Goal: Task Accomplishment & Management: Manage account settings

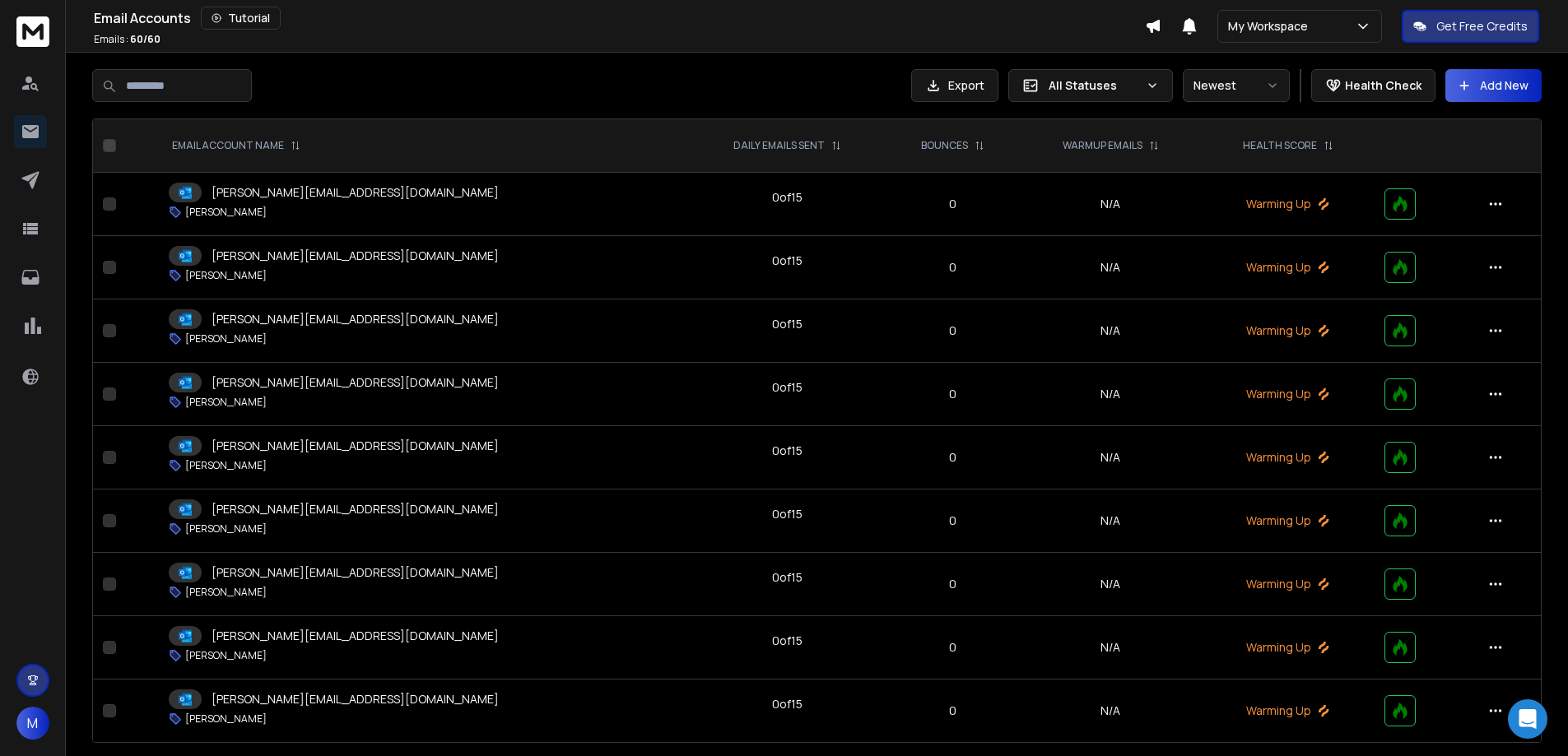
click at [304, 208] on div "[PERSON_NAME]" at bounding box center [422, 212] width 509 height 13
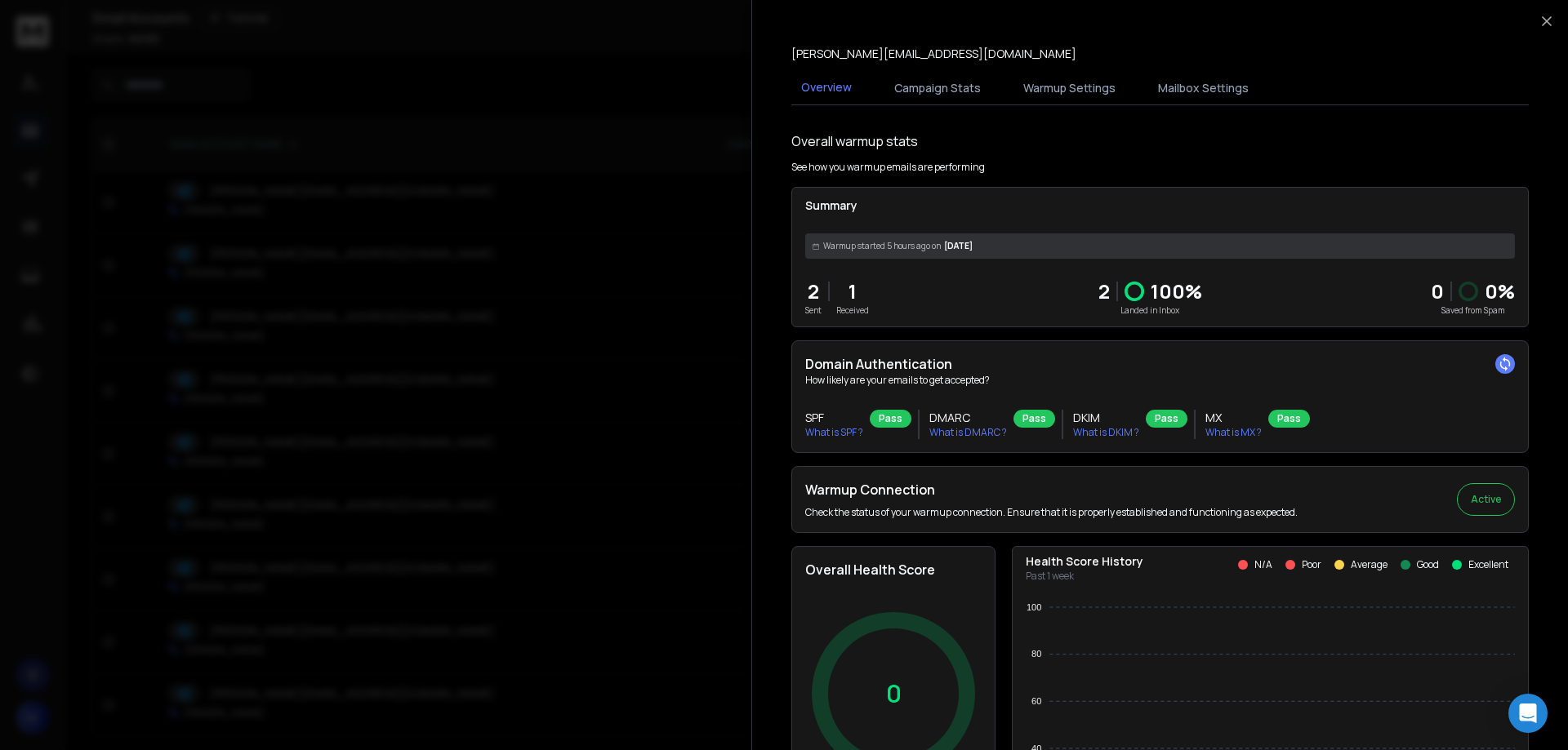
click at [423, 220] on div at bounding box center [784, 375] width 1568 height 750
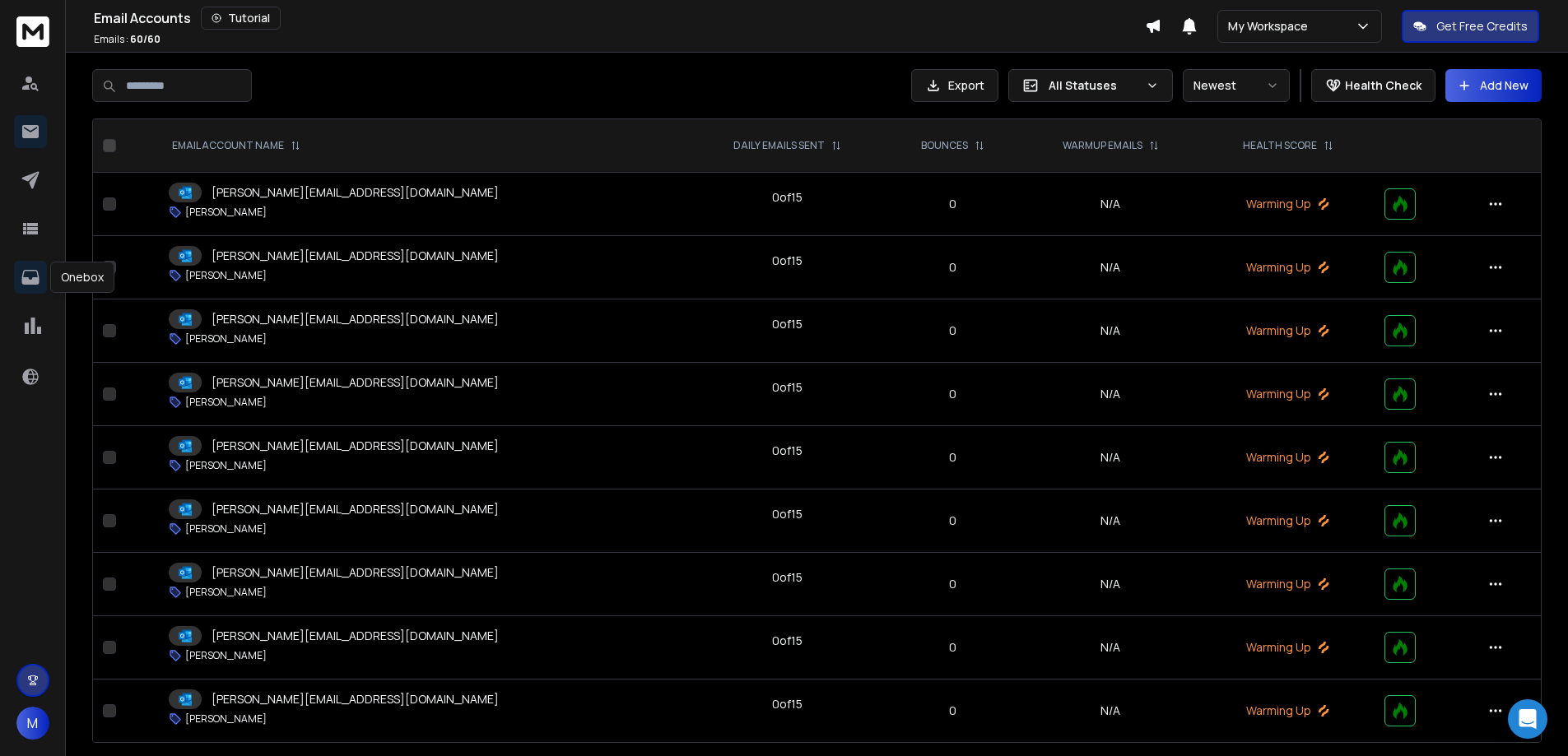
click at [35, 276] on icon at bounding box center [30, 277] width 20 height 20
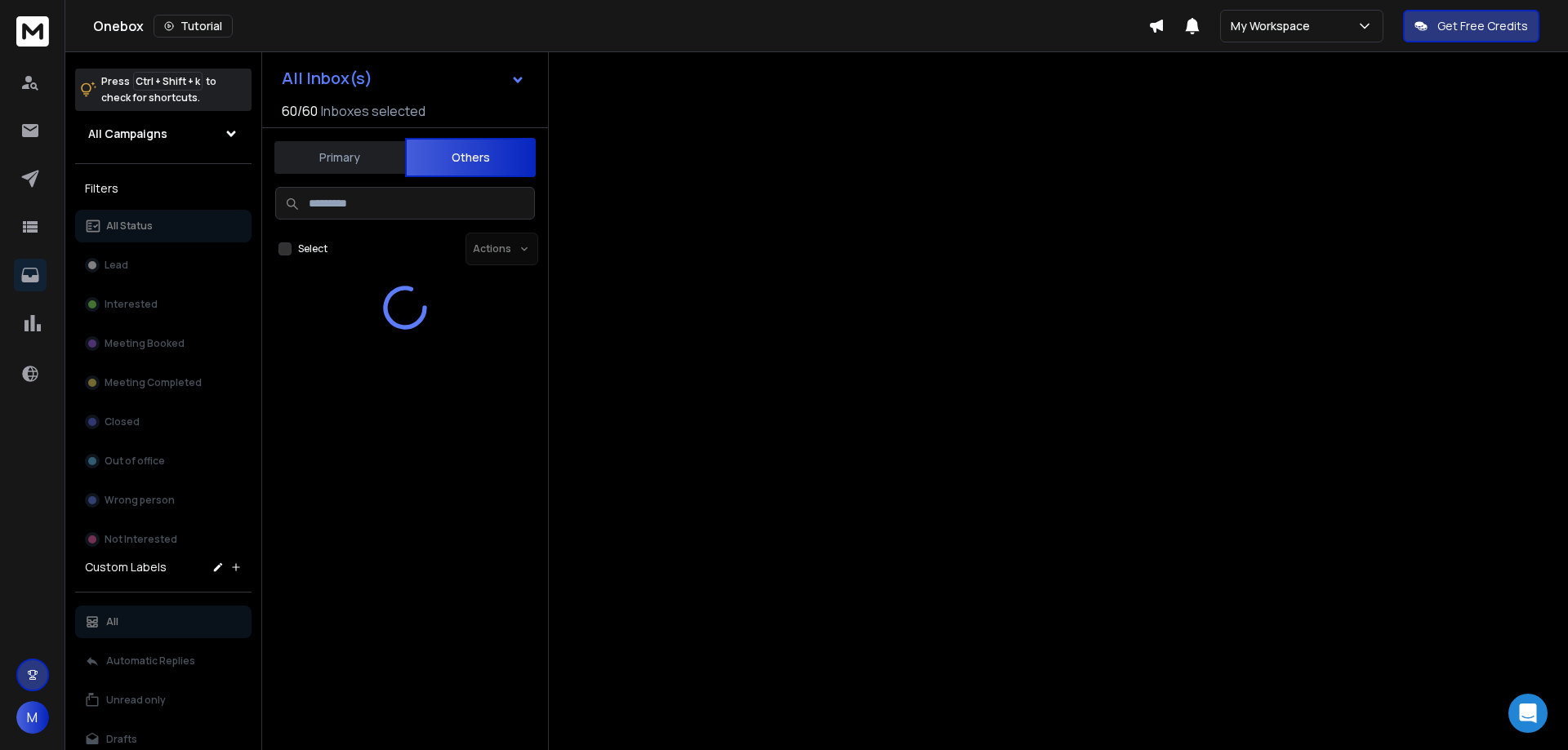
click at [465, 155] on button "Others" at bounding box center [470, 157] width 131 height 39
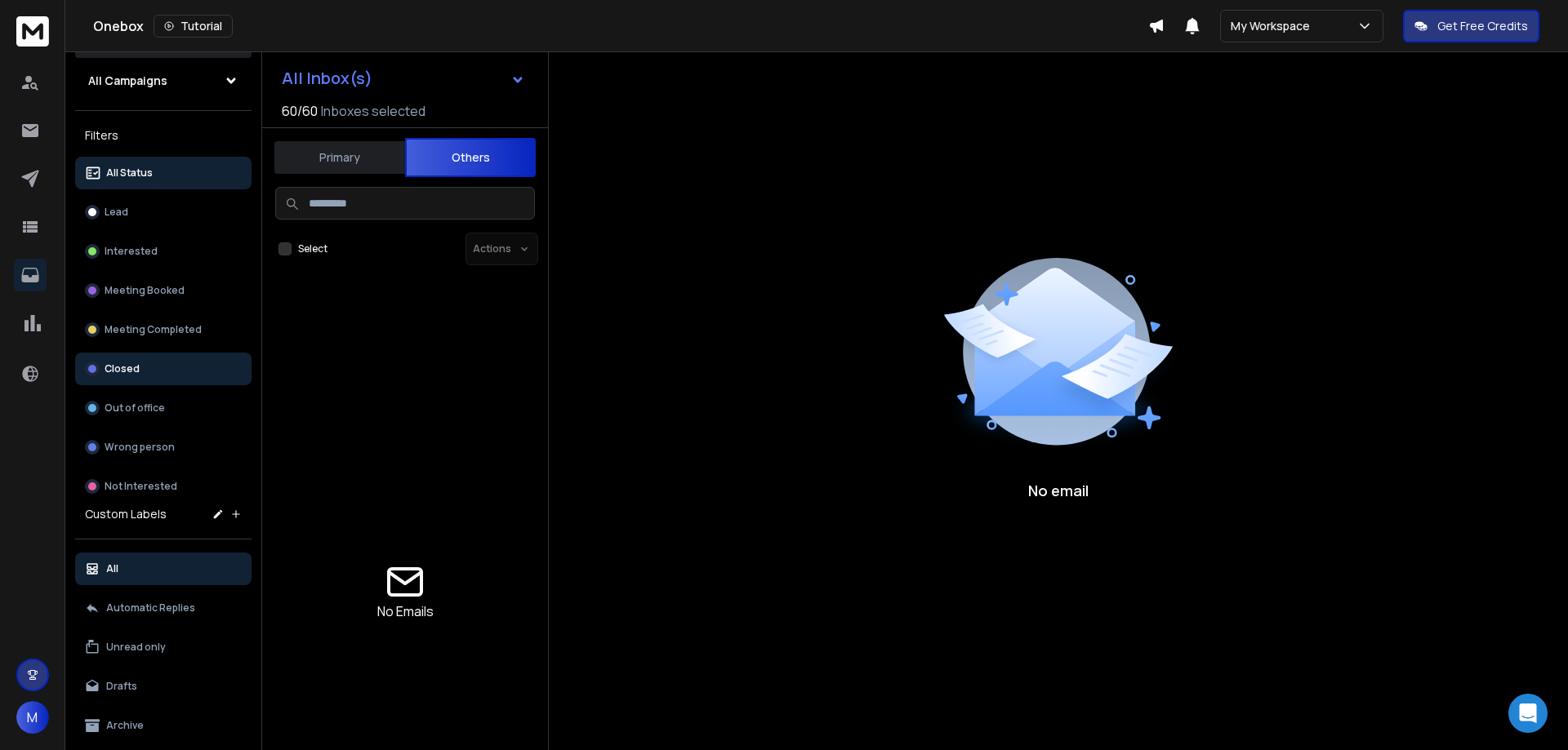
scroll to position [110, 0]
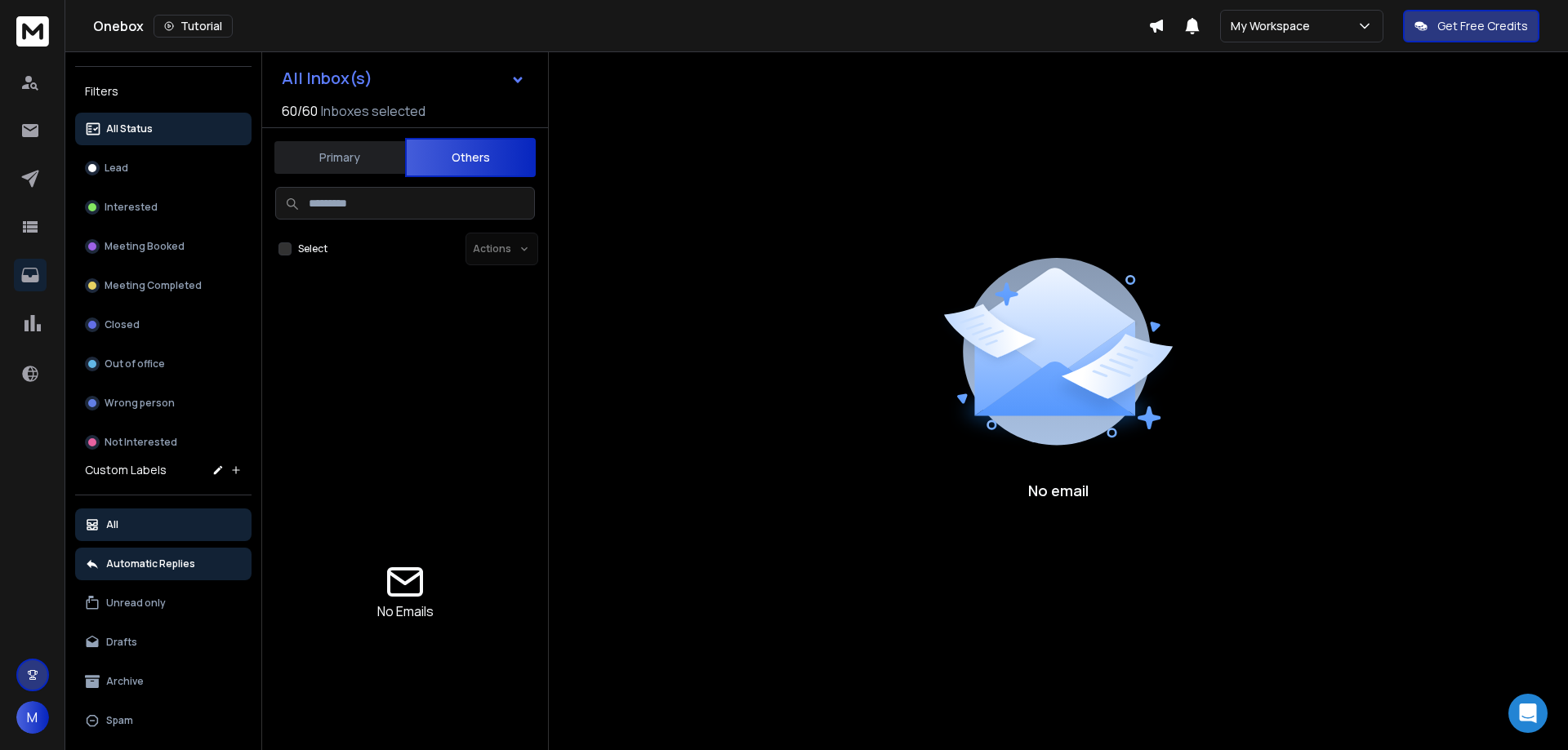
click at [146, 559] on div "Automatic Replies" at bounding box center [140, 564] width 110 height 19
click at [129, 601] on button "Unread only" at bounding box center [164, 602] width 177 height 33
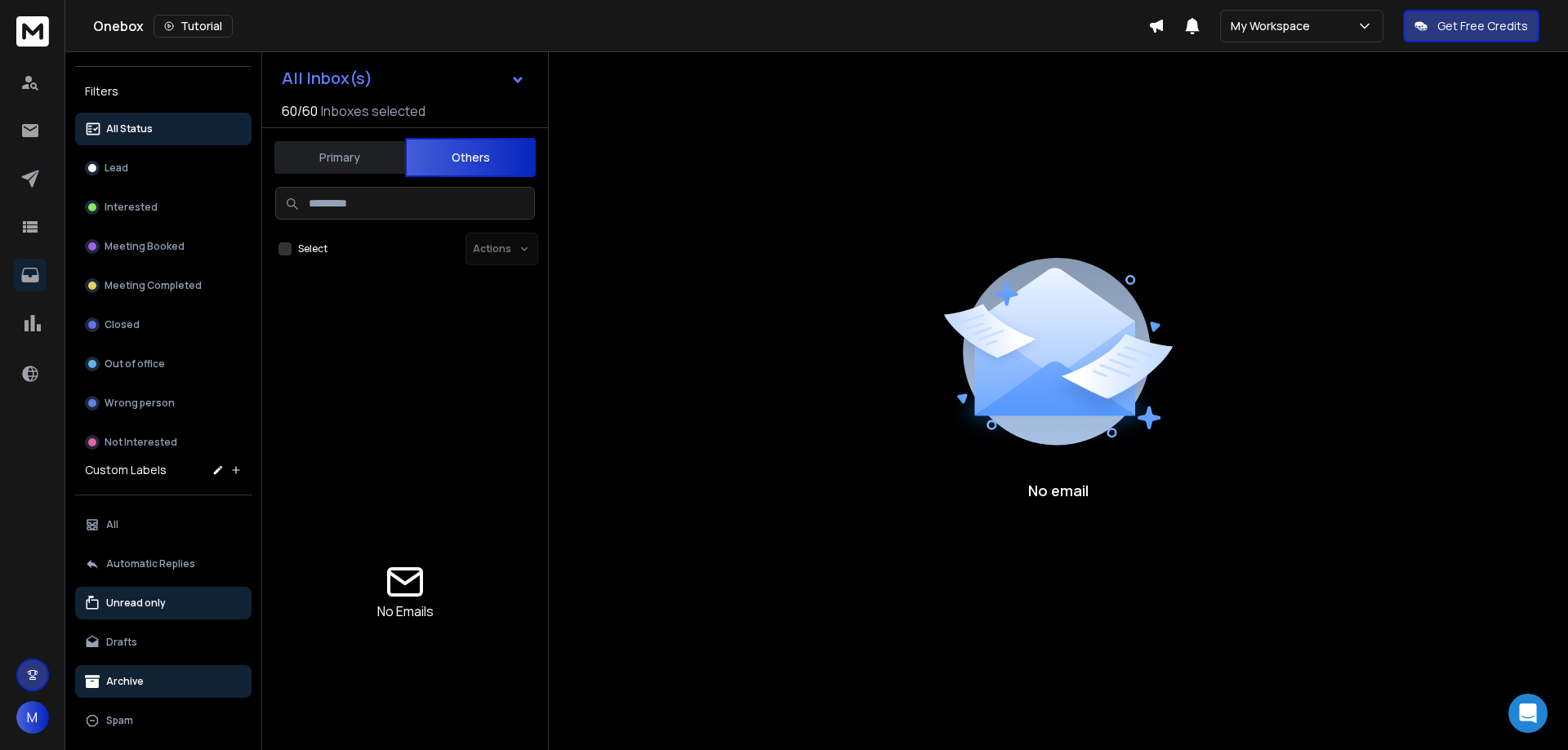
click at [129, 665] on button "Archive" at bounding box center [164, 681] width 177 height 33
click at [129, 704] on button "Spam" at bounding box center [164, 720] width 177 height 33
click at [121, 675] on p "Archive" at bounding box center [125, 681] width 37 height 13
click at [132, 636] on p "Drafts" at bounding box center [121, 642] width 31 height 13
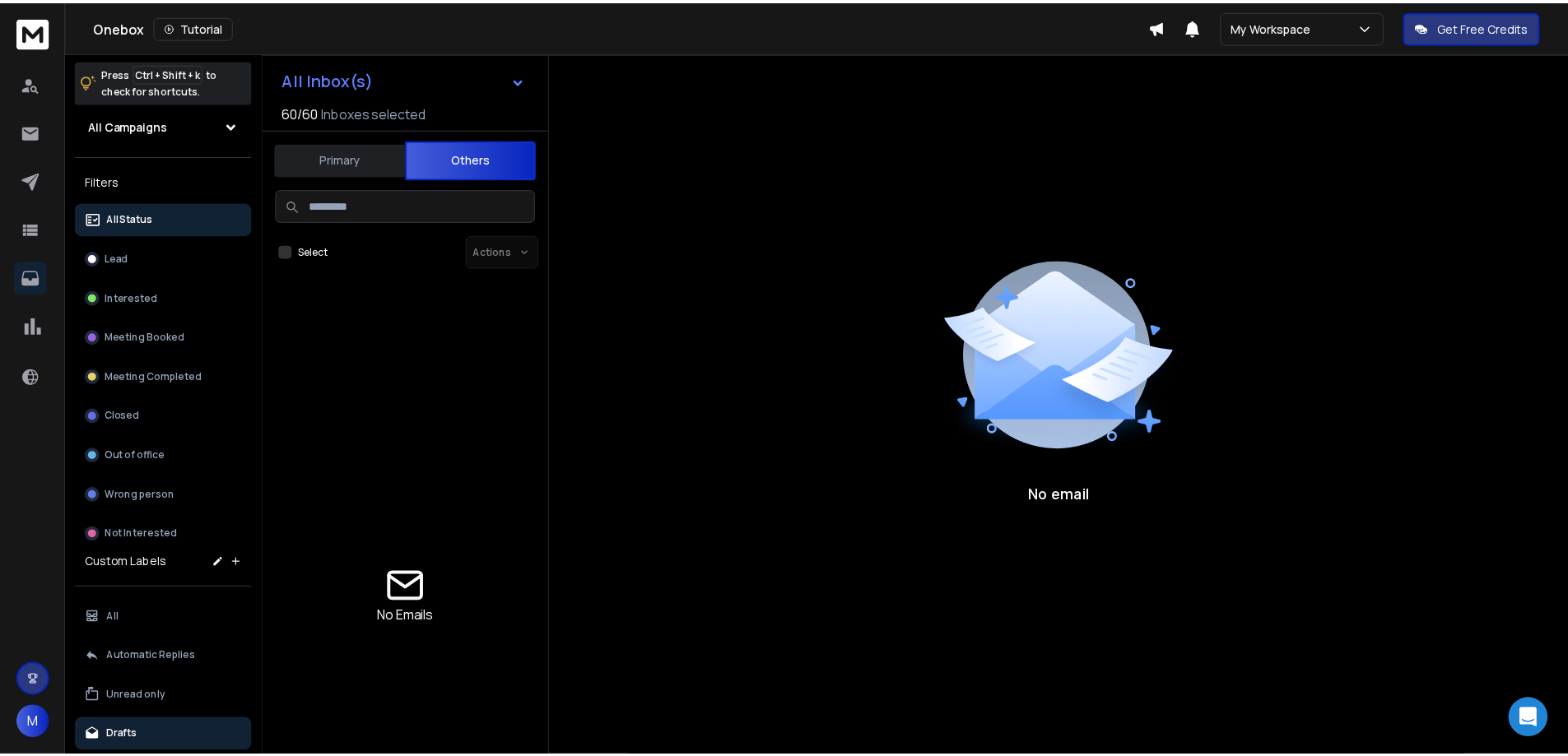
scroll to position [0, 0]
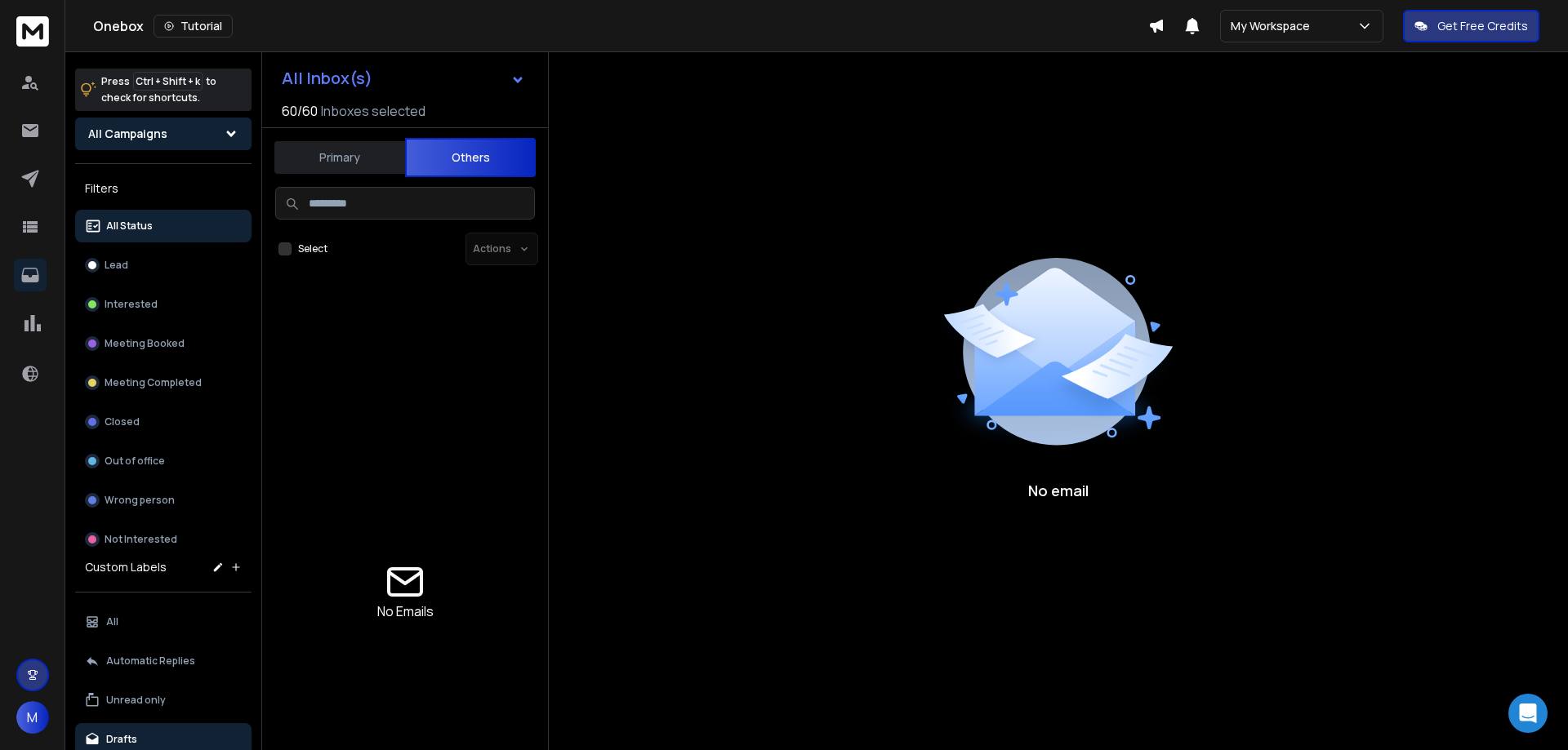
click at [157, 145] on button "All Campaigns" at bounding box center [164, 133] width 177 height 33
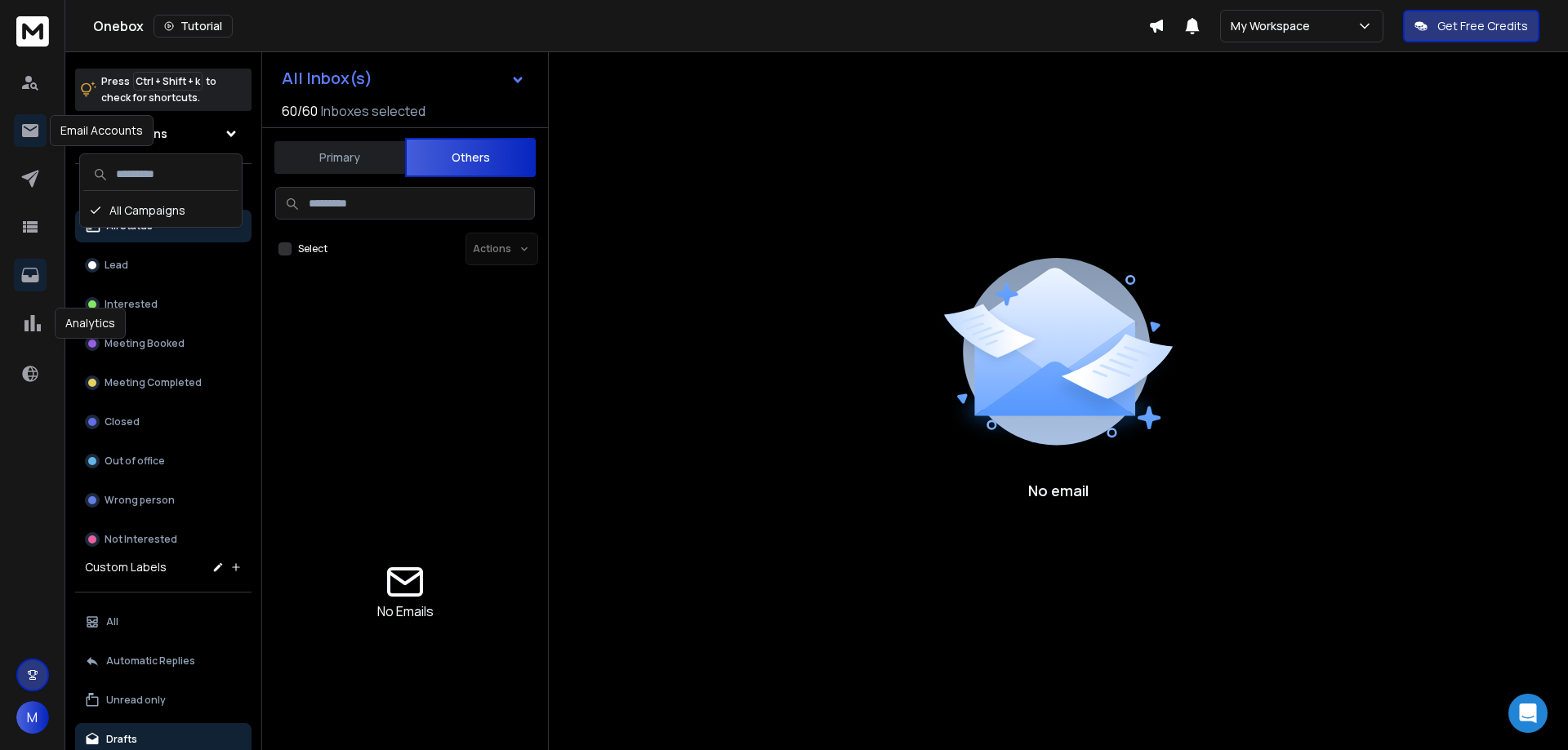
click at [34, 128] on icon at bounding box center [30, 131] width 19 height 19
